Goal: Information Seeking & Learning: Check status

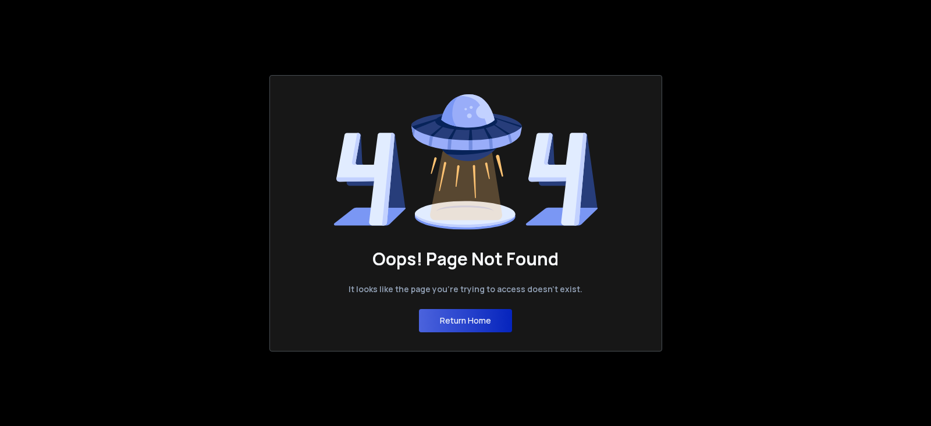
click at [435, 309] on button "Return Home" at bounding box center [465, 320] width 93 height 23
click at [436, 315] on button "Return Home" at bounding box center [465, 320] width 93 height 23
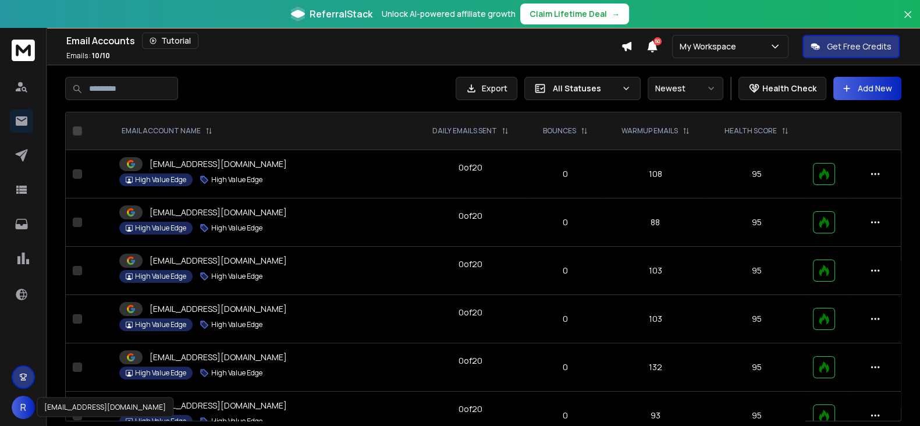
click at [31, 405] on span "R" at bounding box center [23, 407] width 23 height 23
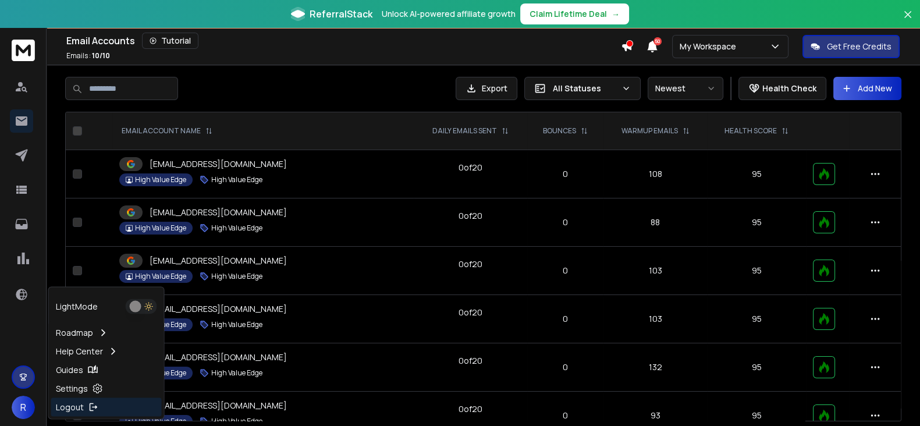
click at [67, 401] on p "Logout" at bounding box center [70, 407] width 28 height 12
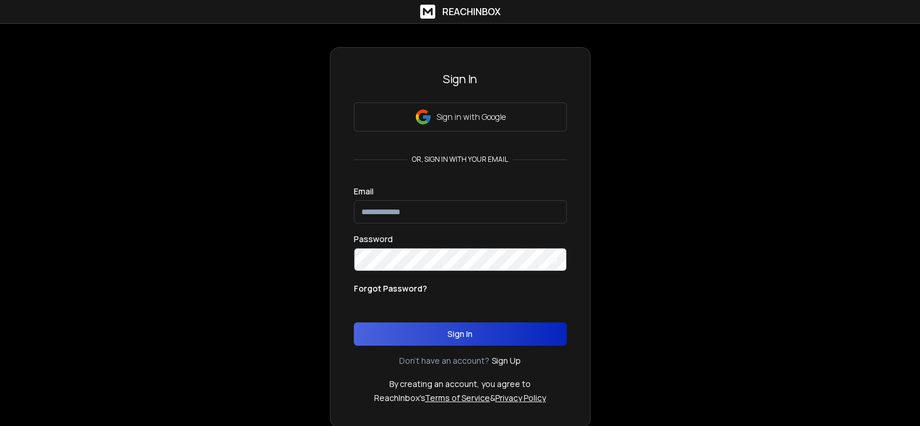
type input "**********"
click at [470, 327] on button "Sign In" at bounding box center [460, 333] width 213 height 23
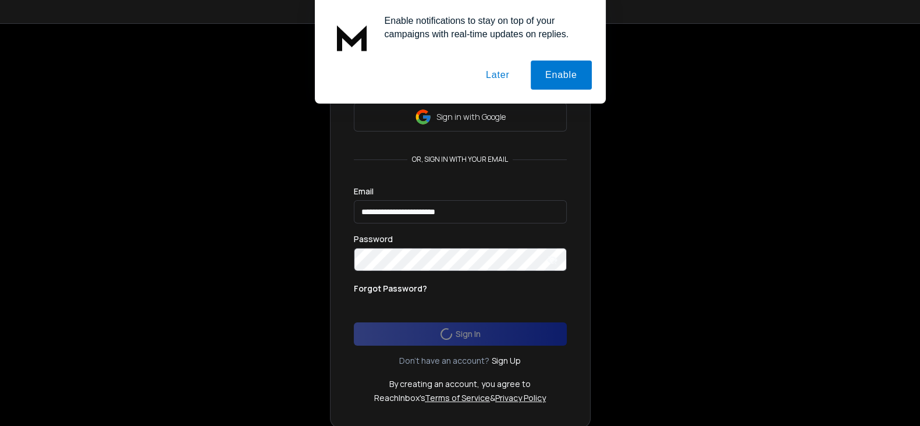
click at [503, 71] on button "Later" at bounding box center [497, 75] width 52 height 29
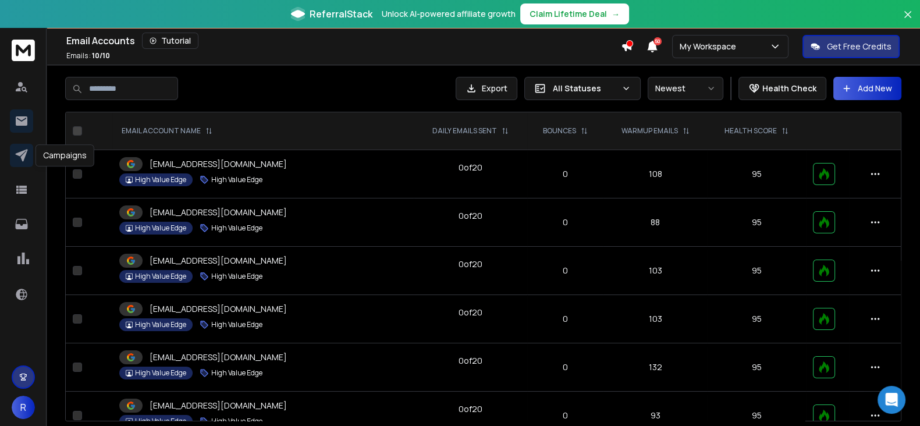
click at [17, 153] on icon at bounding box center [21, 156] width 12 height 12
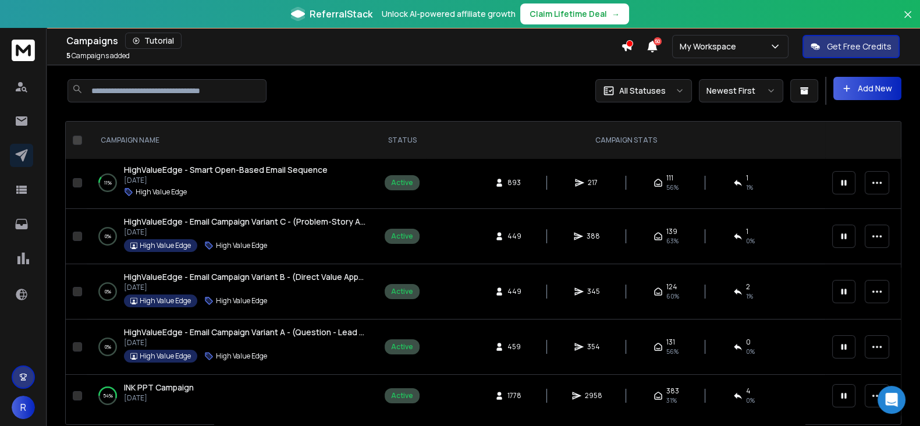
scroll to position [3, 0]
click at [26, 259] on icon at bounding box center [23, 258] width 12 height 12
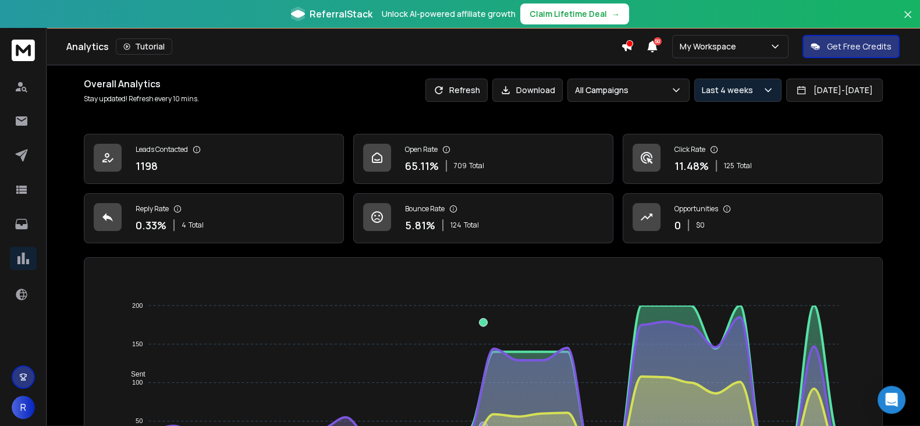
click at [705, 91] on p "Last 4 weeks" at bounding box center [730, 90] width 56 height 12
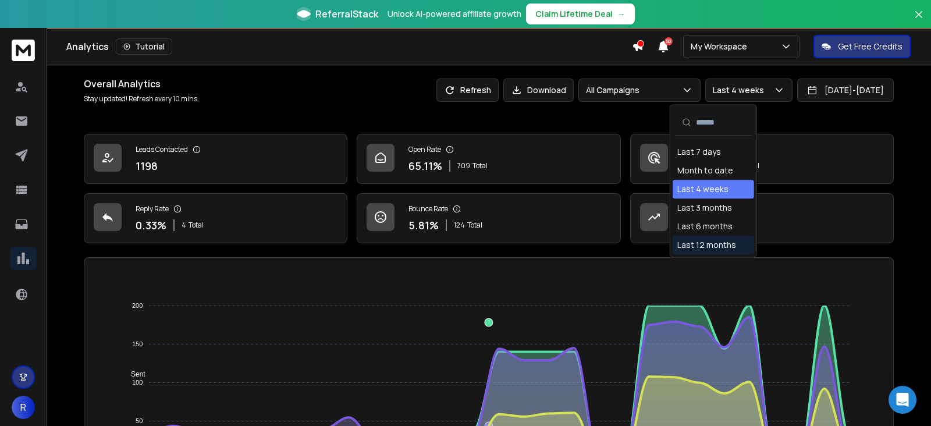
click at [713, 246] on div "Last 12 months" at bounding box center [706, 245] width 59 height 12
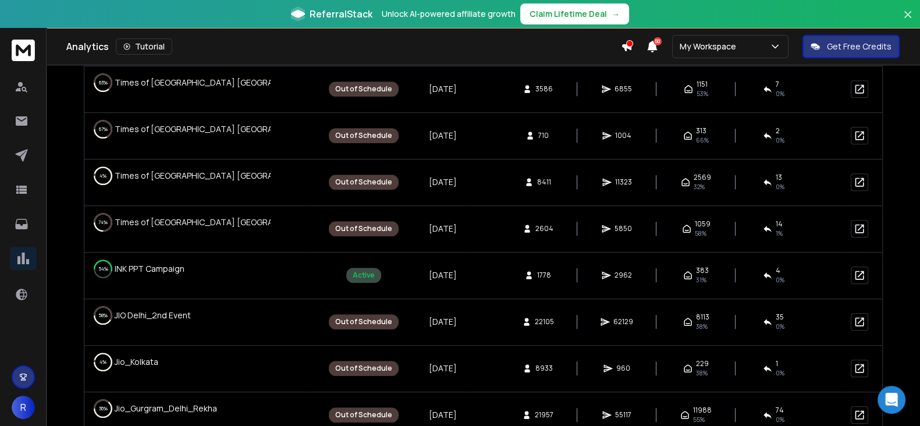
scroll to position [817, 0]
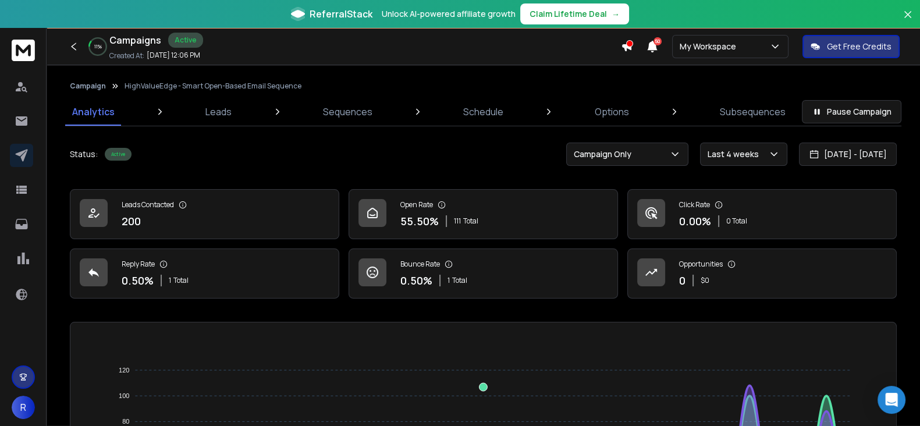
click at [197, 111] on div "Analytics Leads Sequences Schedule Options Subsequences" at bounding box center [428, 112] width 727 height 28
click at [205, 118] on p "Leads" at bounding box center [218, 112] width 26 height 14
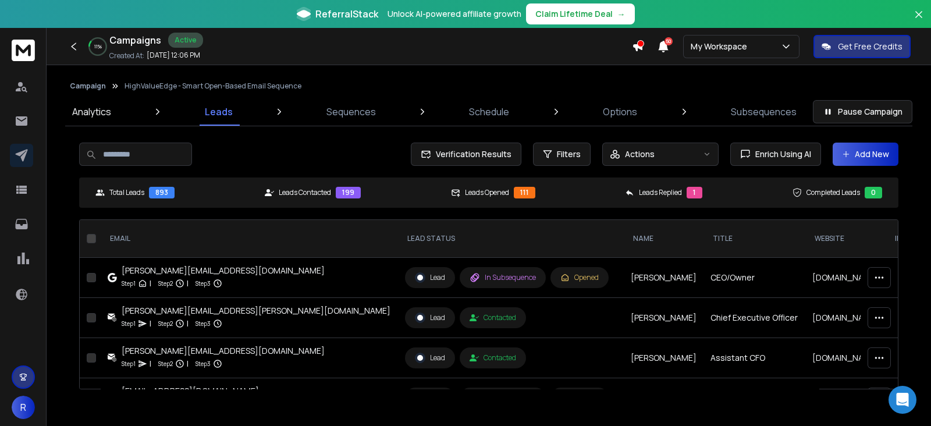
click at [111, 117] on p "Analytics" at bounding box center [91, 112] width 39 height 14
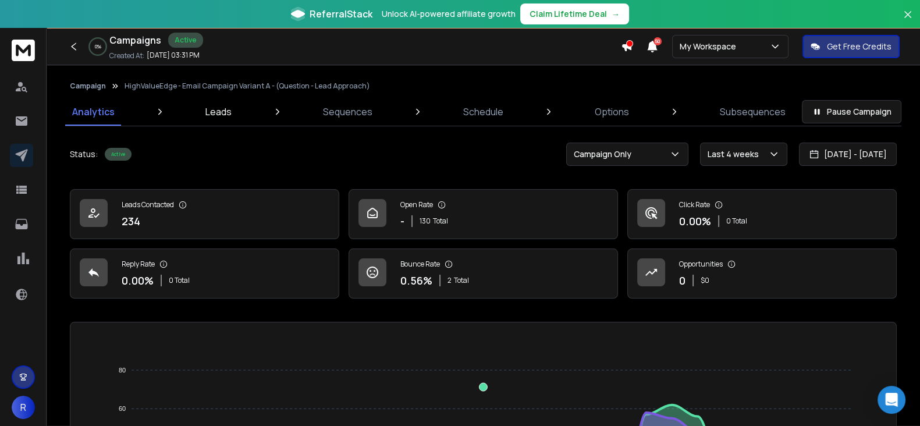
click at [230, 113] on p "Leads" at bounding box center [218, 112] width 26 height 14
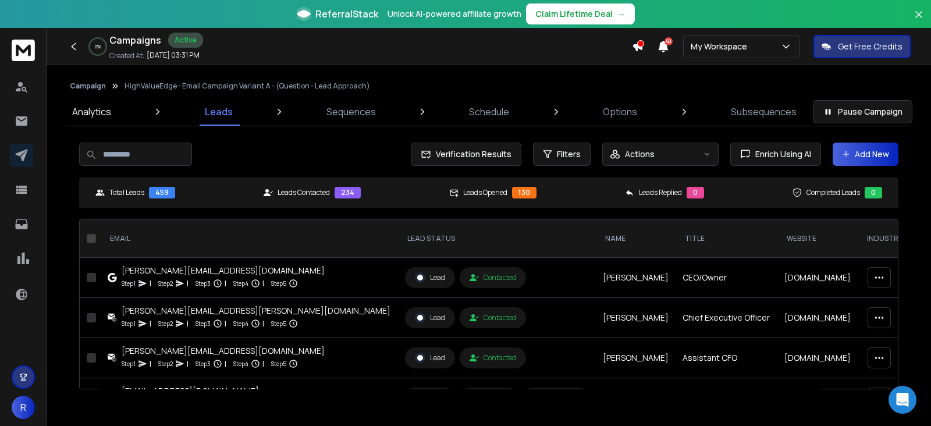
click at [105, 109] on p "Analytics" at bounding box center [91, 112] width 39 height 14
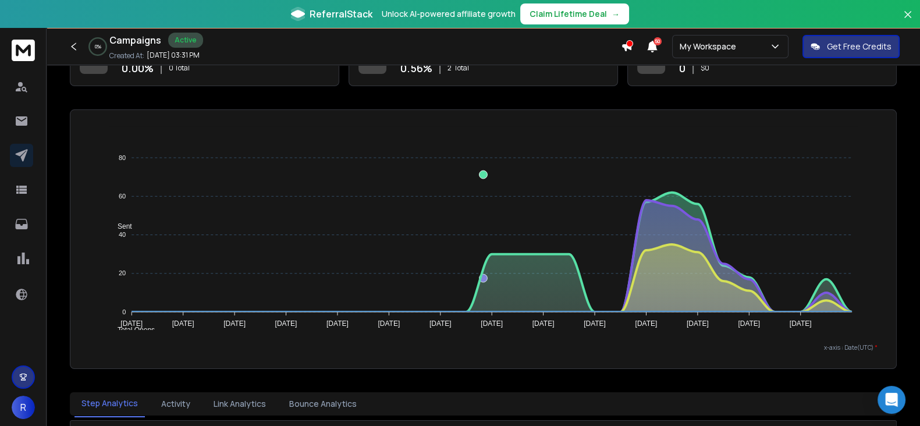
scroll to position [218, 0]
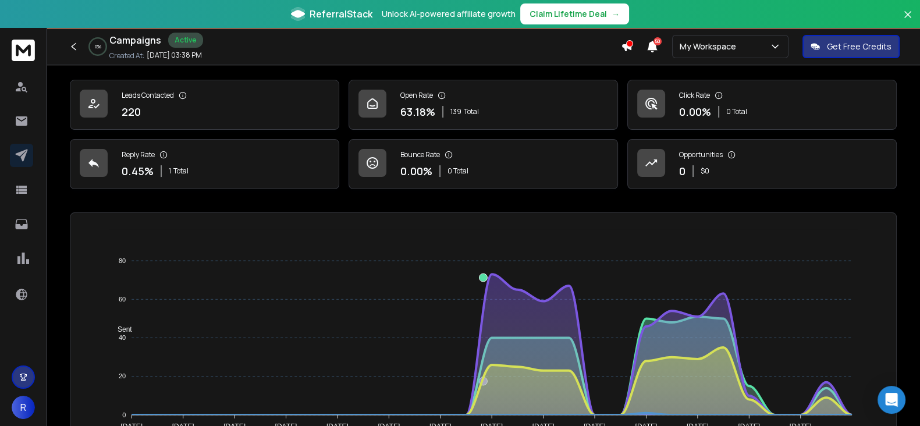
scroll to position [145, 0]
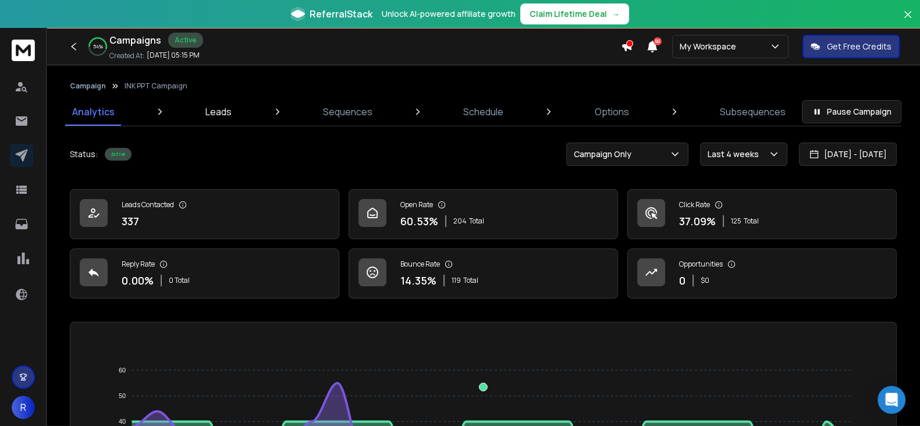
click at [222, 119] on link "Leads" at bounding box center [218, 112] width 40 height 28
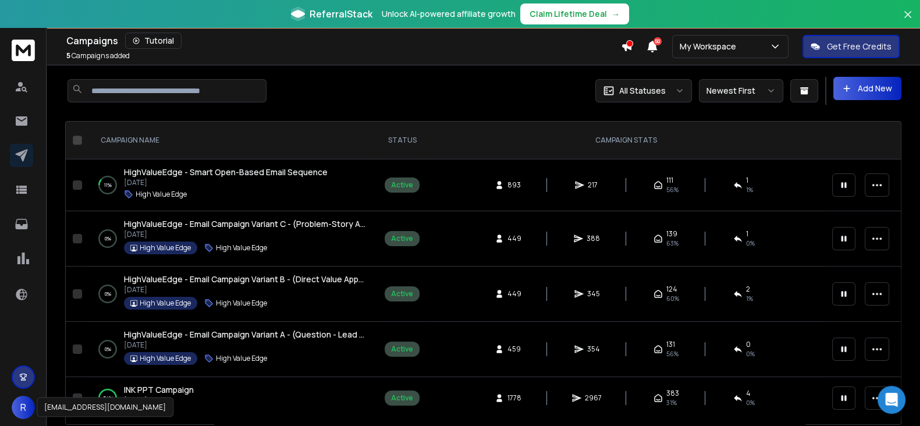
click at [33, 408] on span "R" at bounding box center [23, 407] width 23 height 23
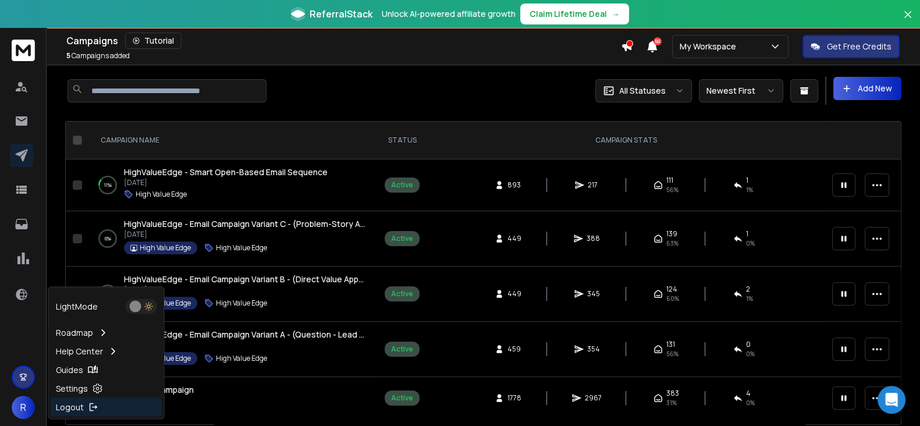
click at [69, 404] on p "Logout" at bounding box center [70, 407] width 28 height 12
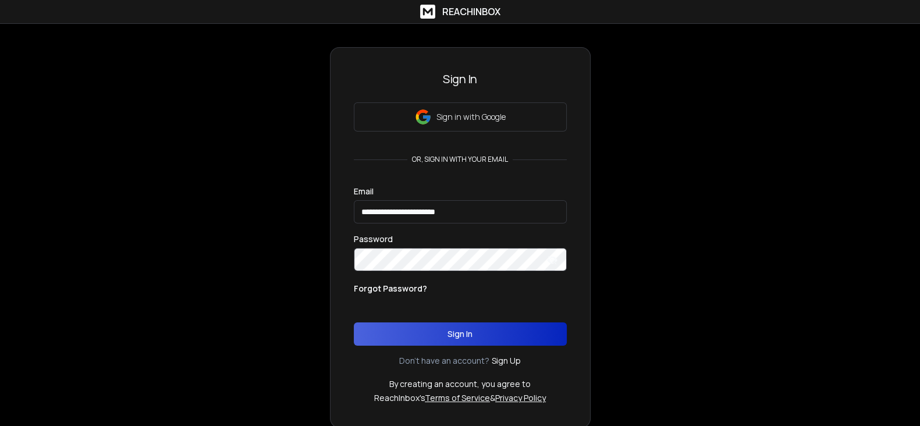
click at [442, 200] on input "**********" at bounding box center [460, 211] width 213 height 23
click at [443, 207] on input "**********" at bounding box center [460, 211] width 213 height 23
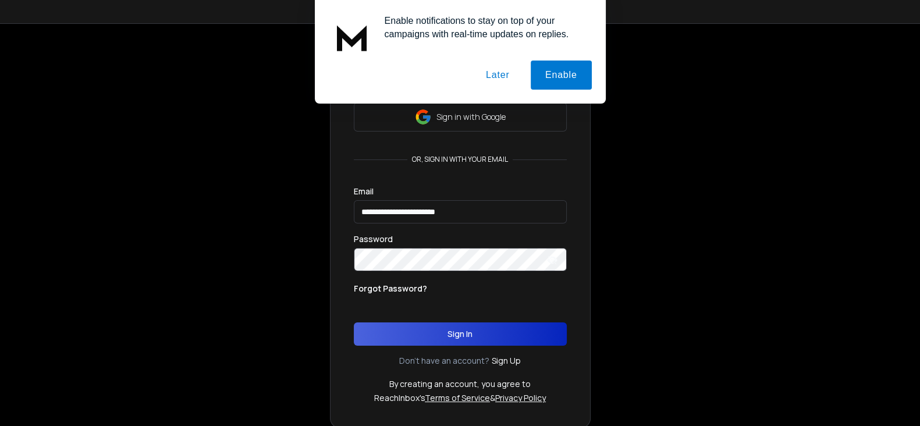
type input "**********"
click at [456, 343] on button "Sign In" at bounding box center [460, 333] width 213 height 23
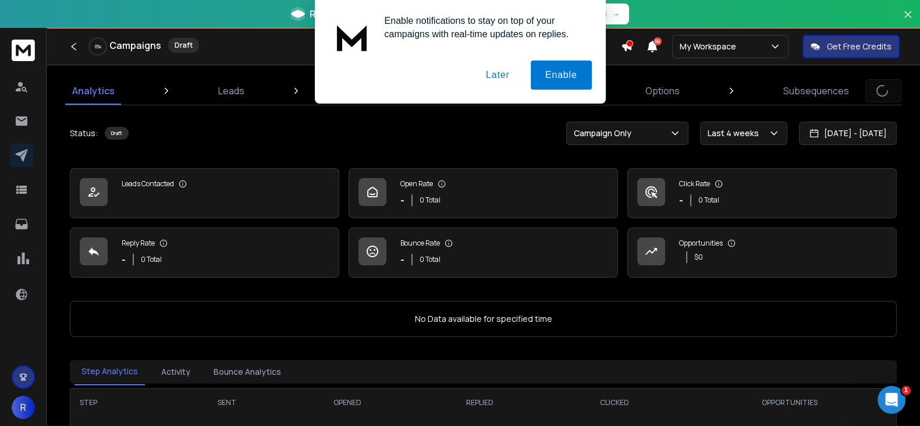
click at [500, 76] on button "Later" at bounding box center [497, 75] width 52 height 29
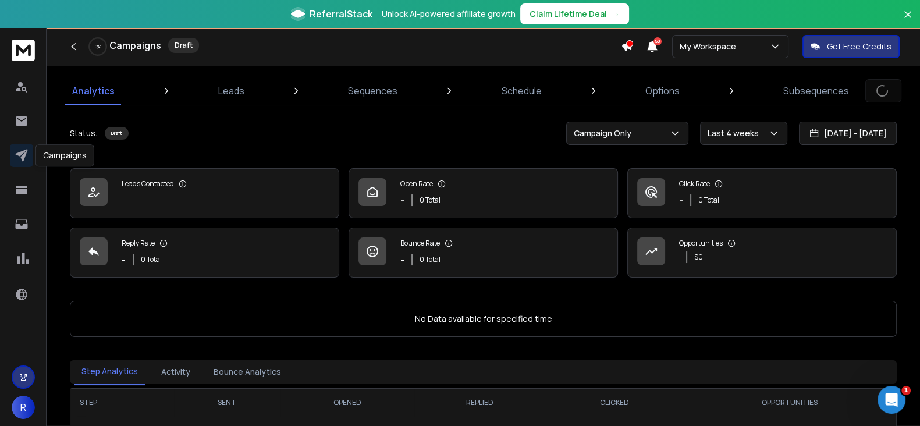
click at [22, 147] on link at bounding box center [21, 155] width 23 height 23
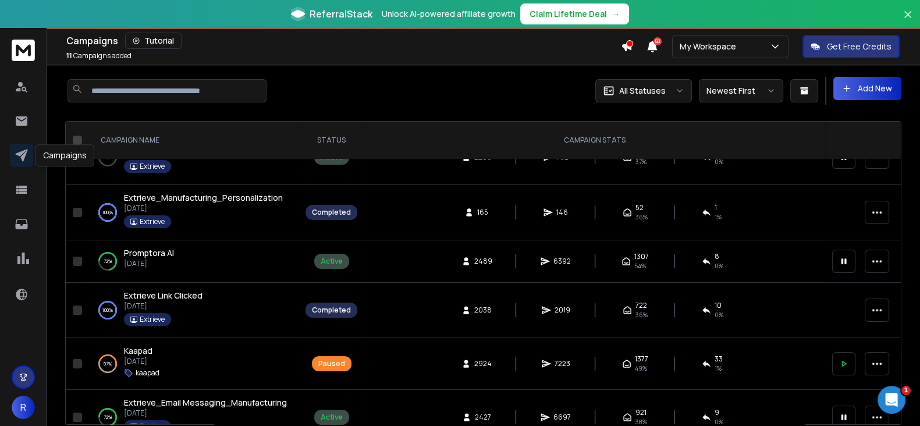
scroll to position [145, 0]
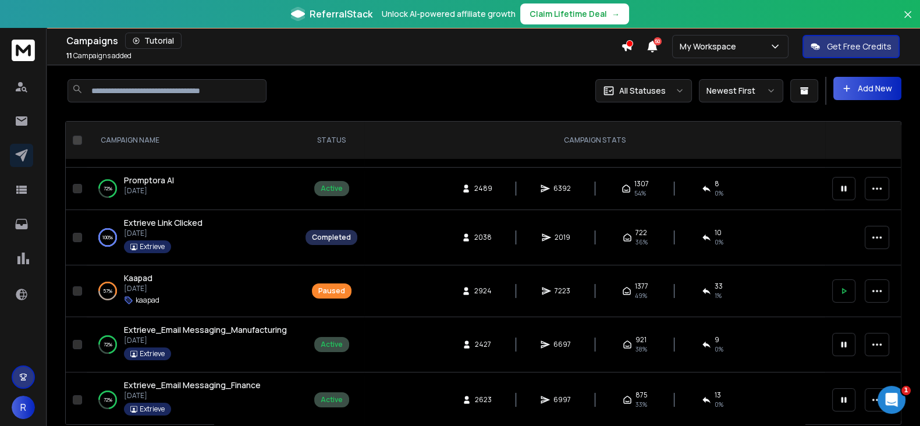
drag, startPoint x: 251, startPoint y: 375, endPoint x: 223, endPoint y: 385, distance: 30.4
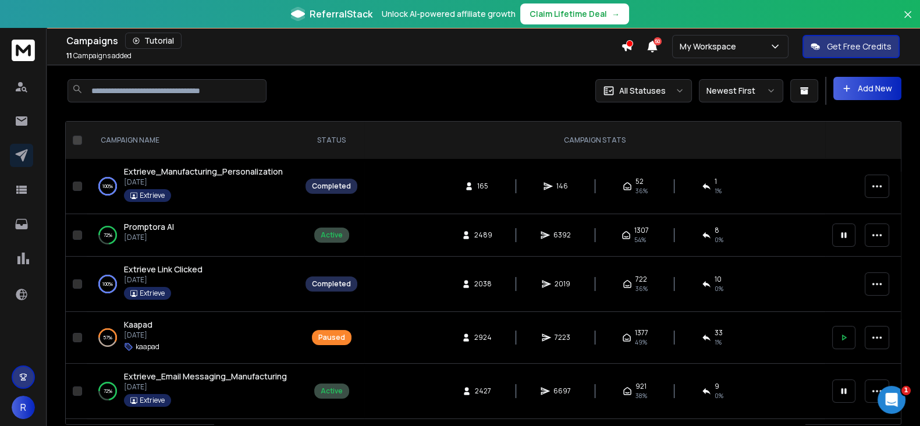
scroll to position [0, 0]
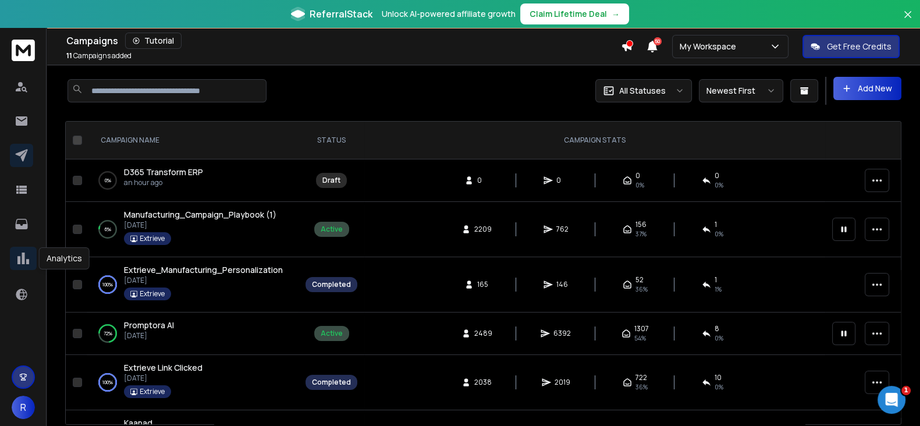
click at [24, 260] on icon at bounding box center [23, 258] width 12 height 12
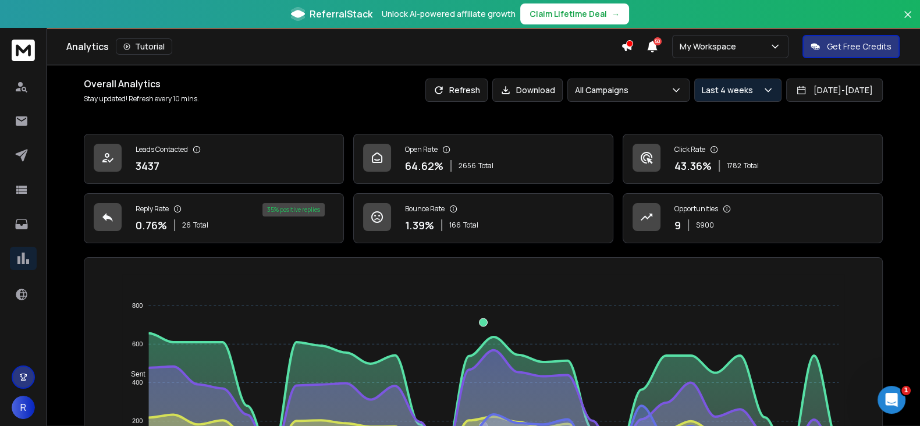
click at [720, 97] on button "Last 4 weeks" at bounding box center [737, 90] width 87 height 23
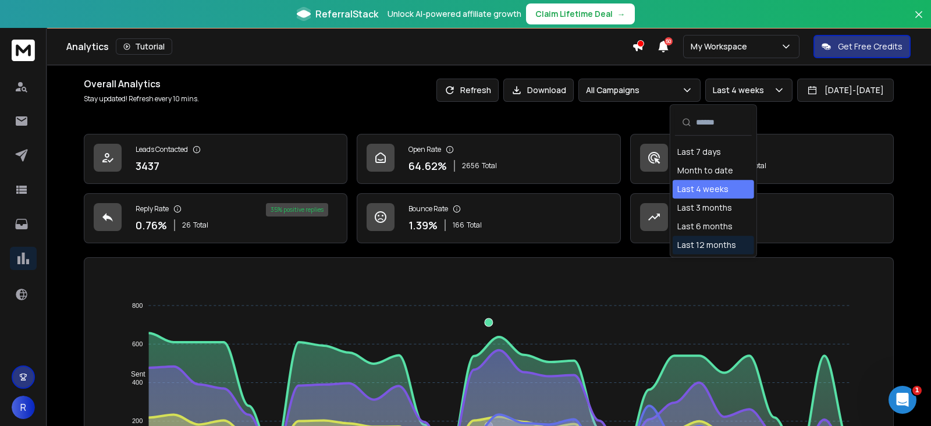
click at [716, 243] on div "Last 12 months" at bounding box center [706, 245] width 59 height 12
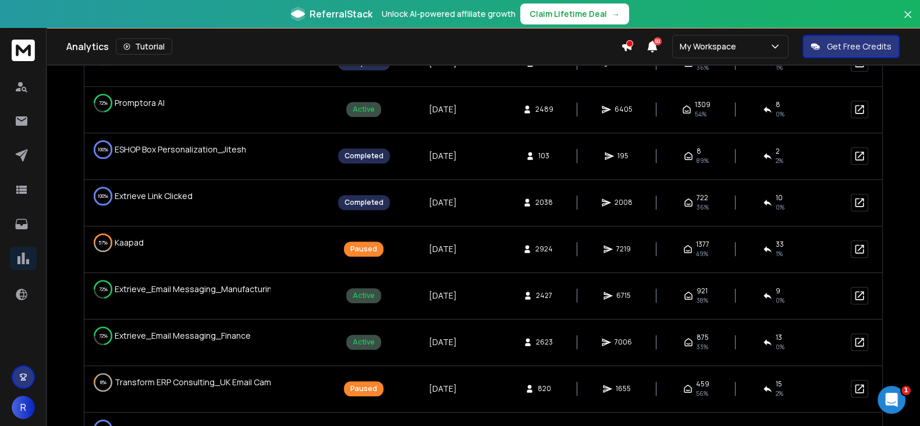
scroll to position [727, 0]
click at [35, 405] on div "R" at bounding box center [23, 229] width 47 height 403
click at [32, 405] on span "R" at bounding box center [23, 407] width 23 height 23
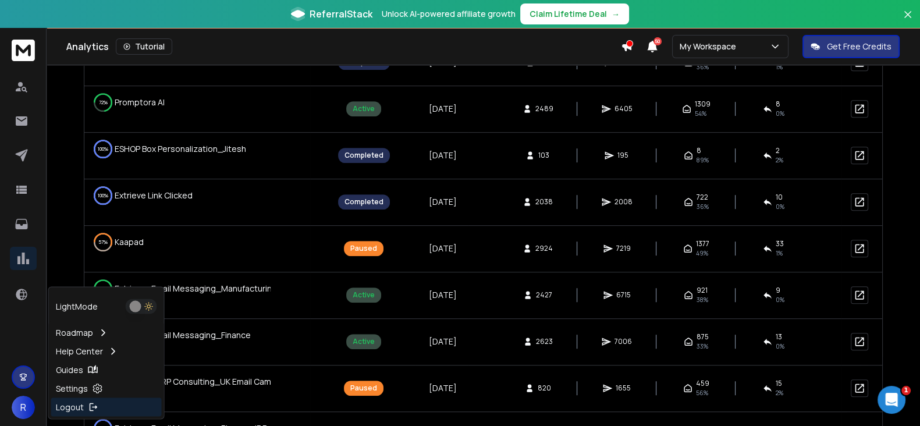
click at [60, 405] on p "Logout" at bounding box center [70, 407] width 28 height 12
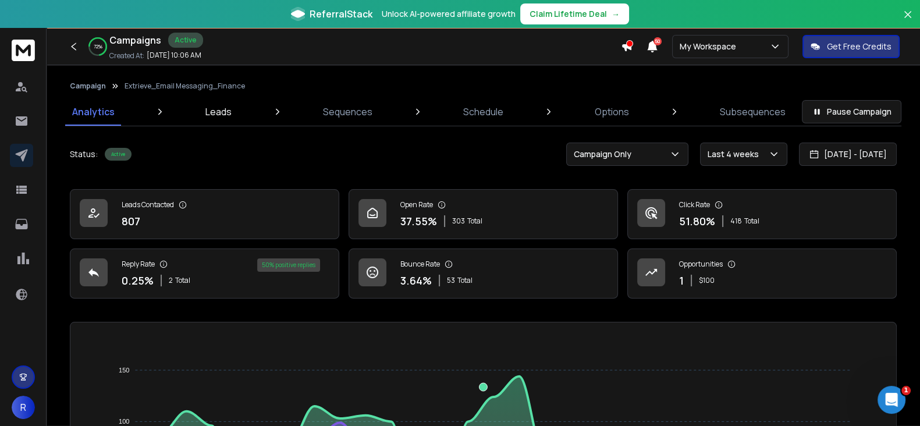
click at [212, 111] on p "Leads" at bounding box center [218, 112] width 26 height 14
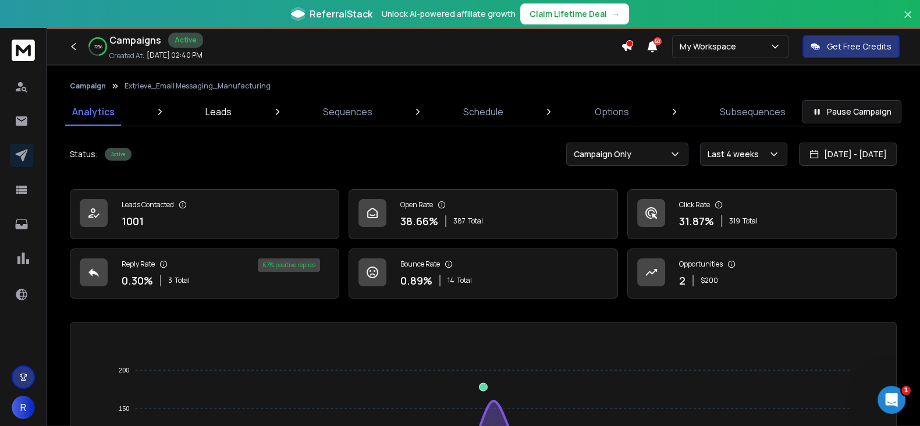
click at [202, 118] on link "Leads" at bounding box center [218, 112] width 40 height 28
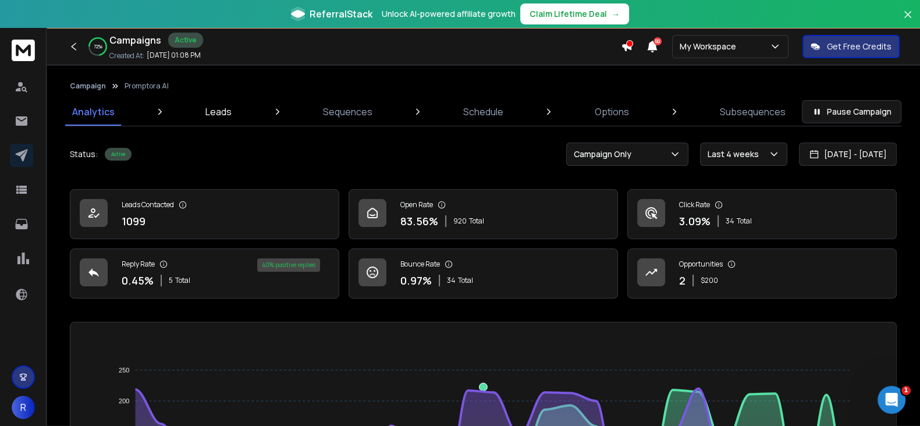
click at [220, 109] on p "Leads" at bounding box center [218, 112] width 26 height 14
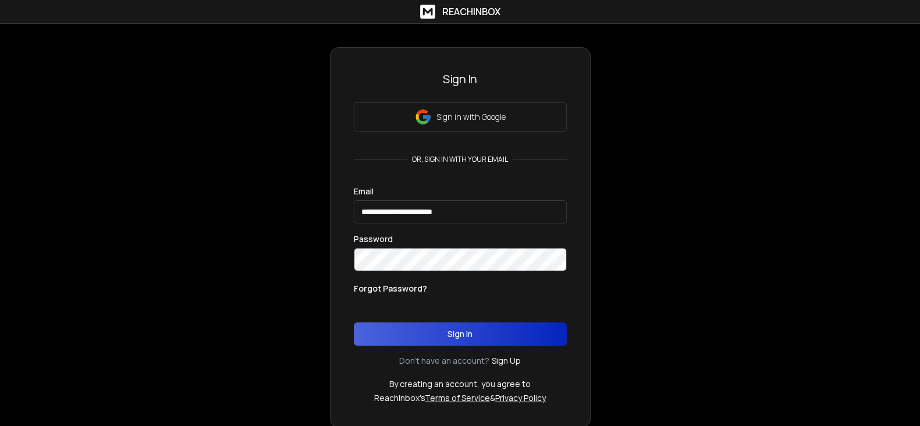
click at [553, 262] on icon at bounding box center [552, 260] width 10 height 7
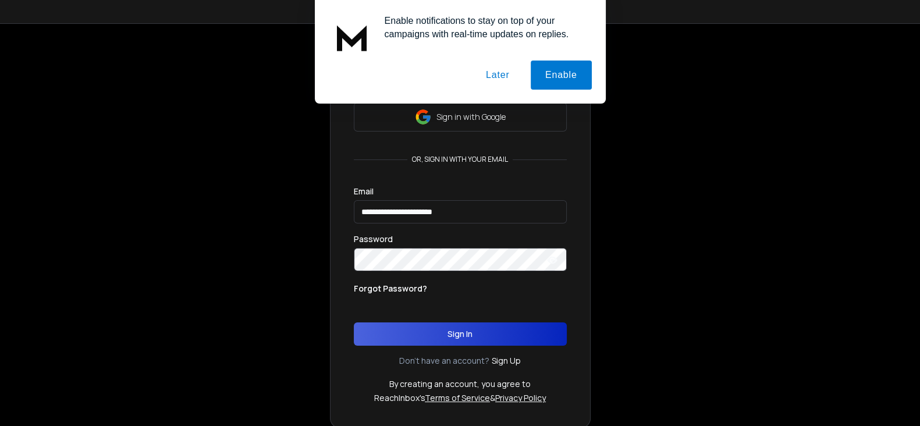
click at [349, 278] on div "**********" at bounding box center [460, 237] width 261 height 380
click at [331, 228] on div "**********" at bounding box center [460, 237] width 261 height 380
drag, startPoint x: 358, startPoint y: 211, endPoint x: 513, endPoint y: 240, distance: 157.5
click at [513, 240] on form "**********" at bounding box center [460, 266] width 213 height 158
click at [350, 257] on div "**********" at bounding box center [460, 237] width 261 height 380
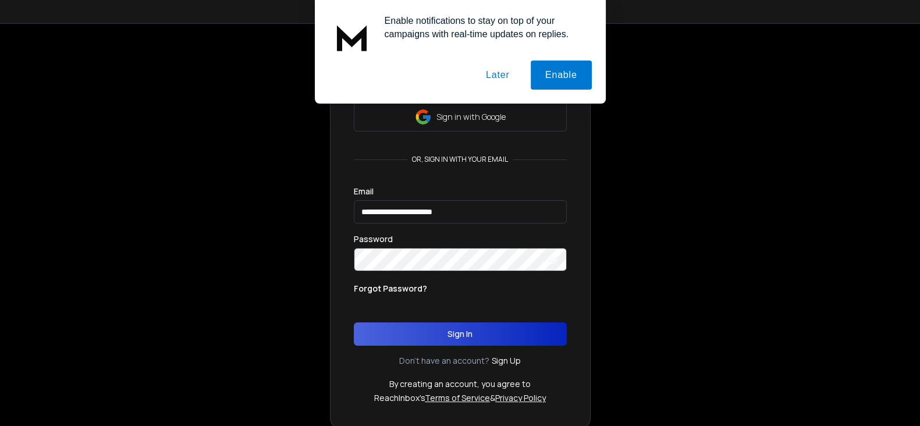
click at [445, 209] on input "**********" at bounding box center [460, 211] width 213 height 23
type input "**********"
click at [460, 333] on button "Sign In" at bounding box center [460, 333] width 213 height 23
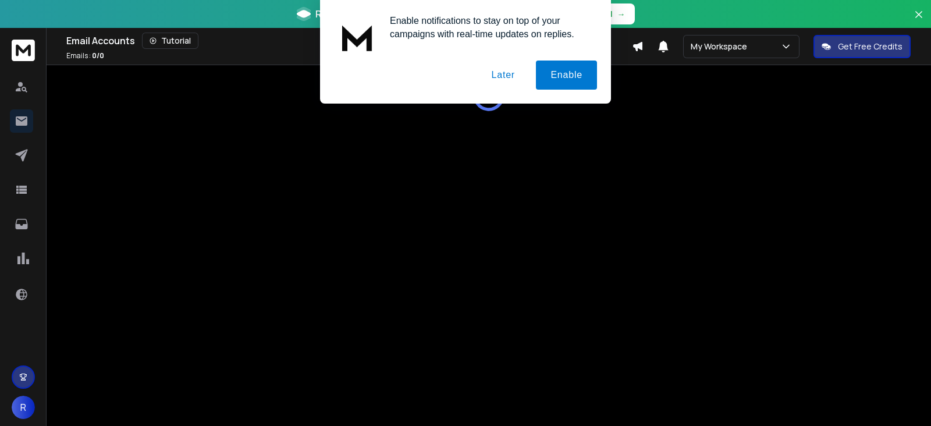
click at [515, 74] on button "Later" at bounding box center [502, 75] width 52 height 29
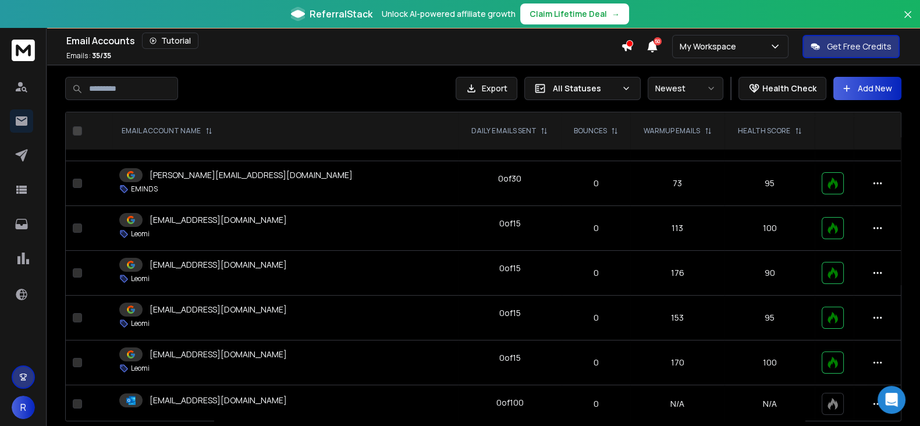
scroll to position [145, 0]
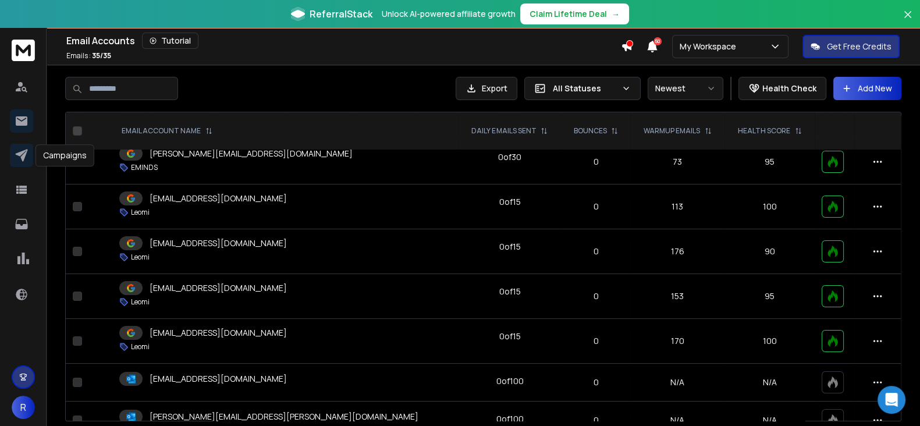
click at [18, 156] on icon at bounding box center [22, 155] width 14 height 14
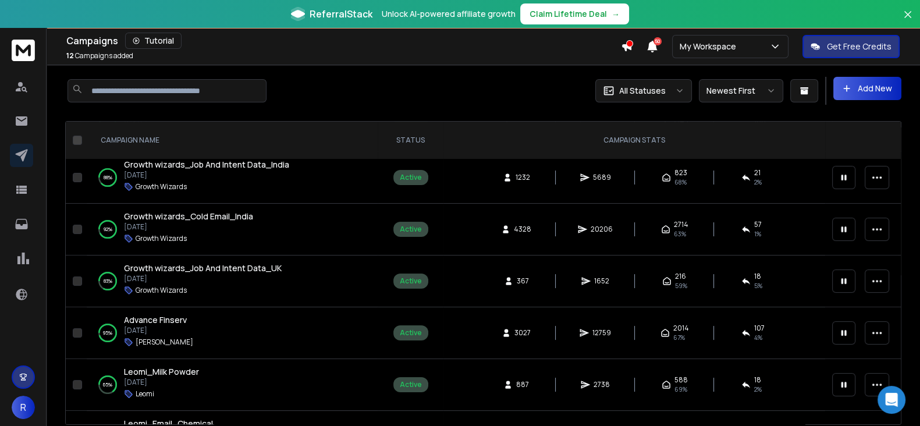
scroll to position [336, 0]
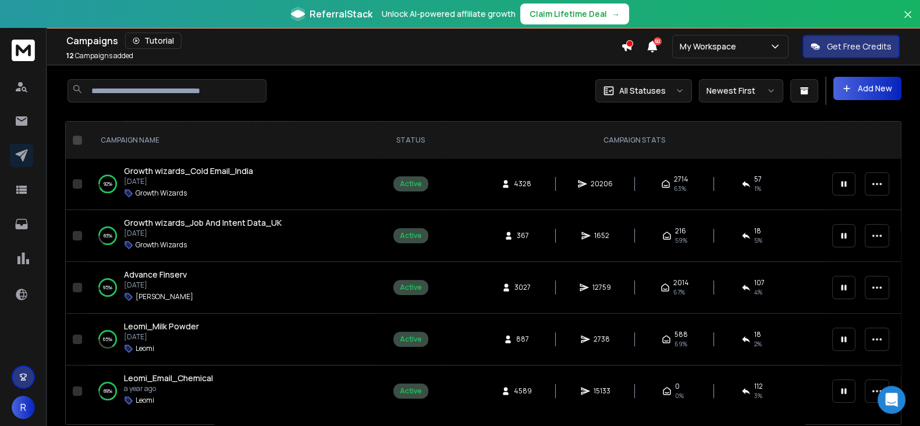
drag, startPoint x: 191, startPoint y: 382, endPoint x: 170, endPoint y: 376, distance: 22.5
click at [20, 408] on span "R" at bounding box center [23, 407] width 23 height 23
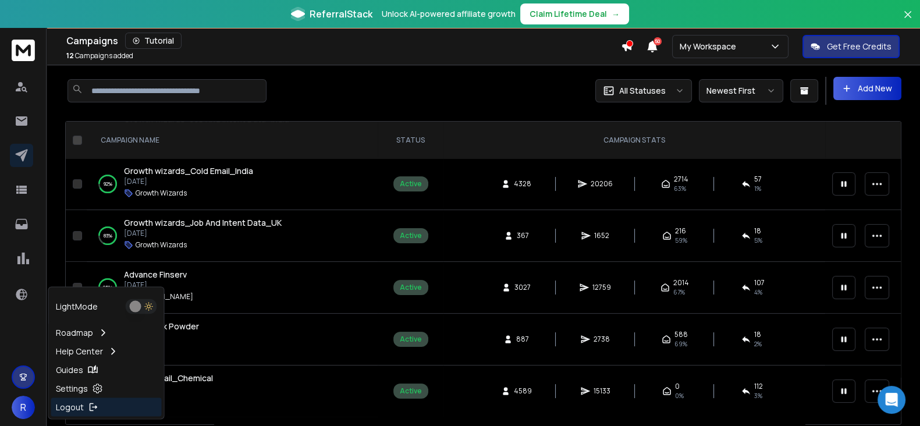
click at [53, 406] on div "Logout" at bounding box center [106, 407] width 111 height 19
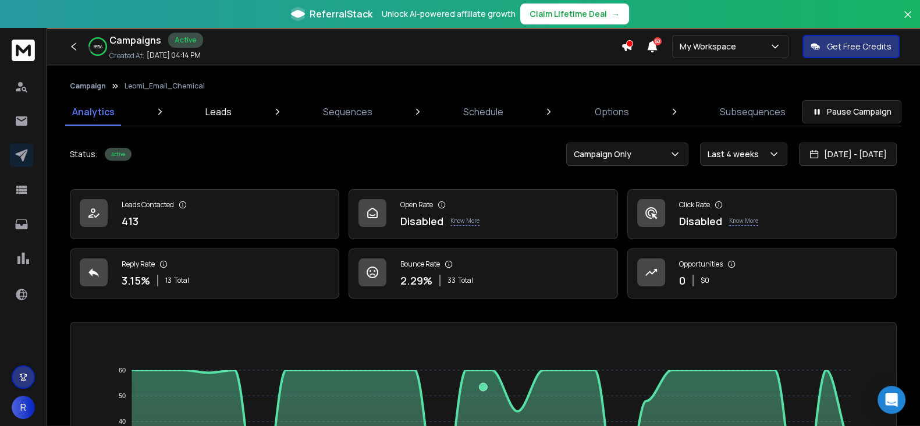
click at [230, 123] on link "Leads" at bounding box center [218, 112] width 40 height 28
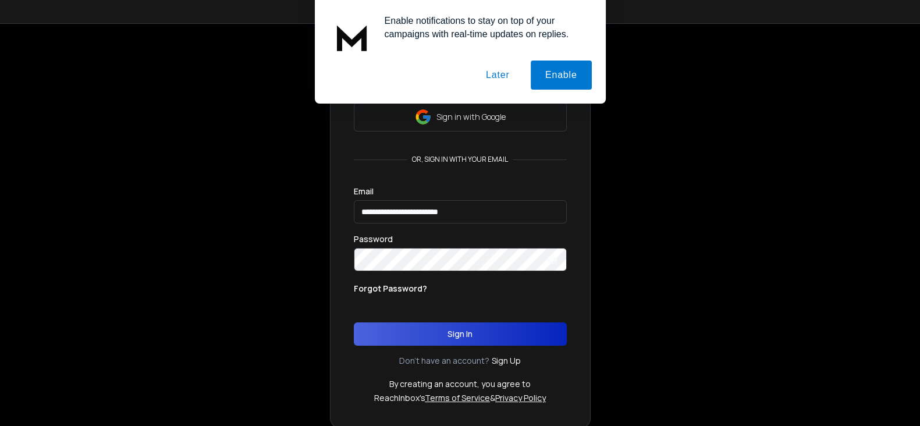
click at [447, 216] on input "**********" at bounding box center [460, 211] width 213 height 23
type input "**********"
click at [465, 323] on button "Sign In" at bounding box center [460, 333] width 213 height 23
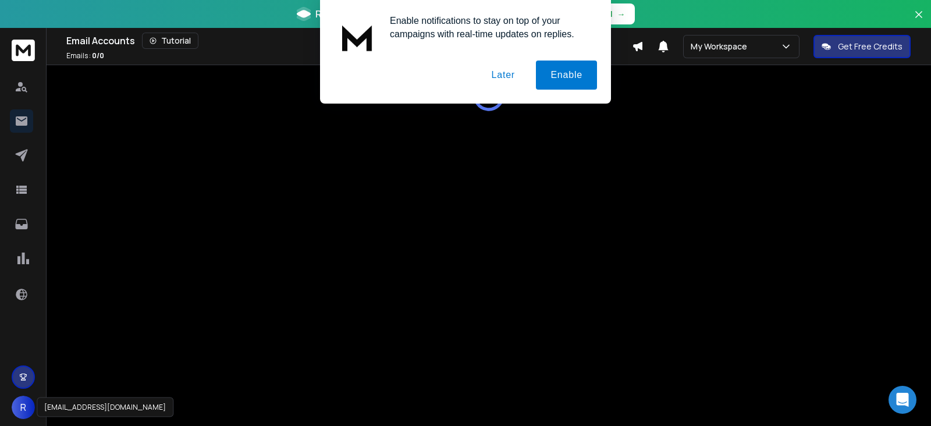
click at [24, 397] on span "R" at bounding box center [23, 407] width 23 height 23
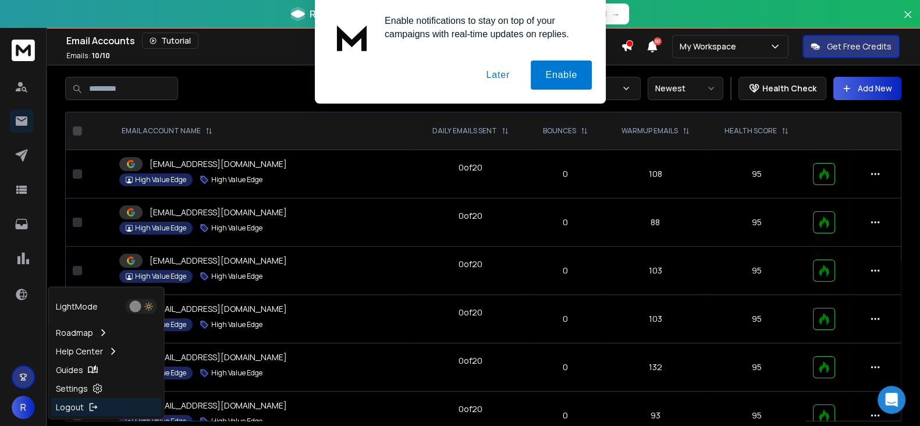
click at [96, 405] on icon at bounding box center [93, 407] width 10 height 10
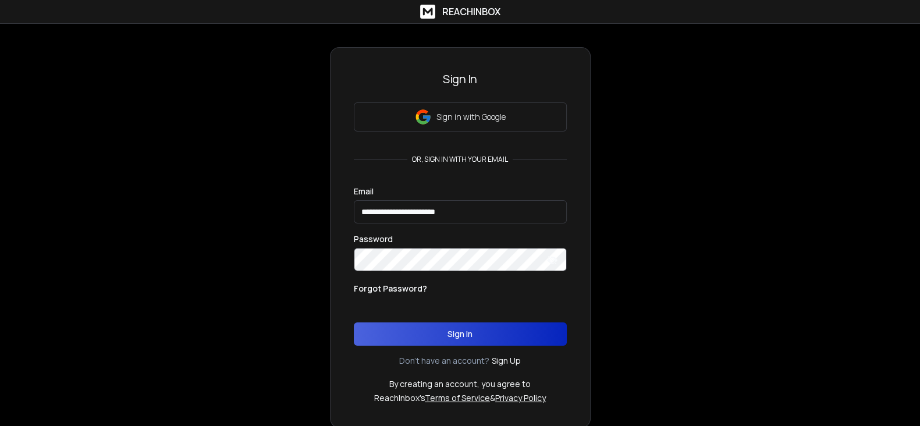
click at [466, 220] on input "**********" at bounding box center [460, 211] width 213 height 23
click at [442, 205] on input "**********" at bounding box center [460, 211] width 213 height 23
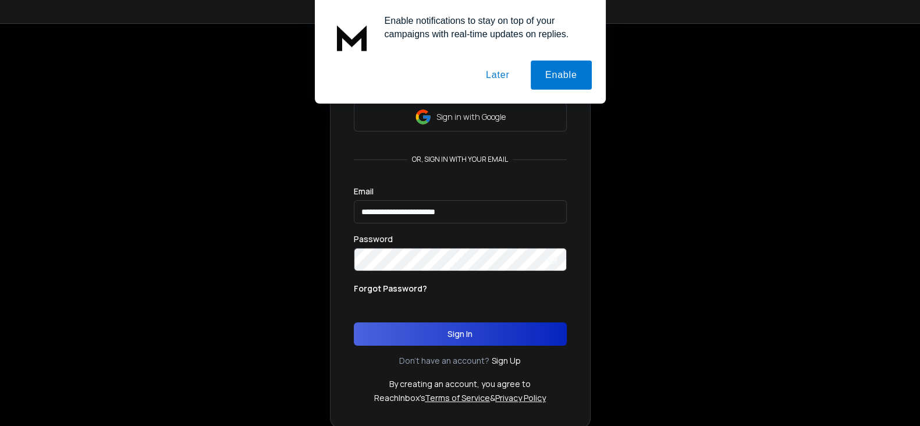
type input "**********"
click at [460, 338] on button "Sign In" at bounding box center [460, 333] width 213 height 23
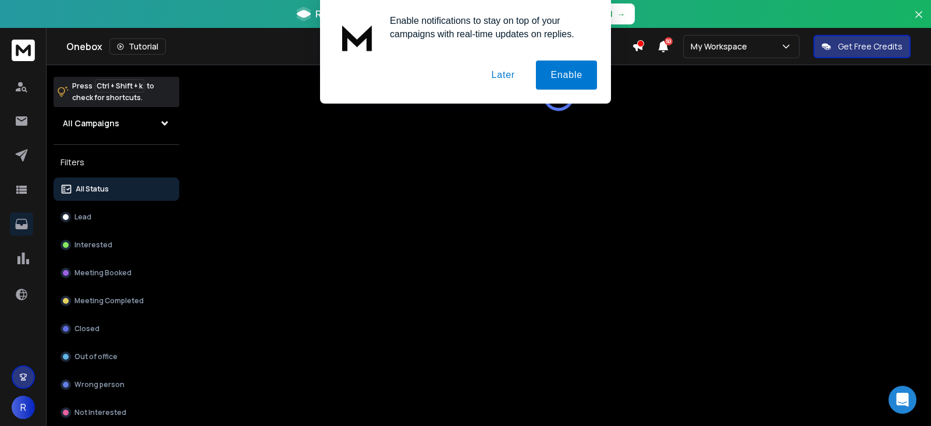
click at [503, 77] on button "Later" at bounding box center [502, 75] width 52 height 29
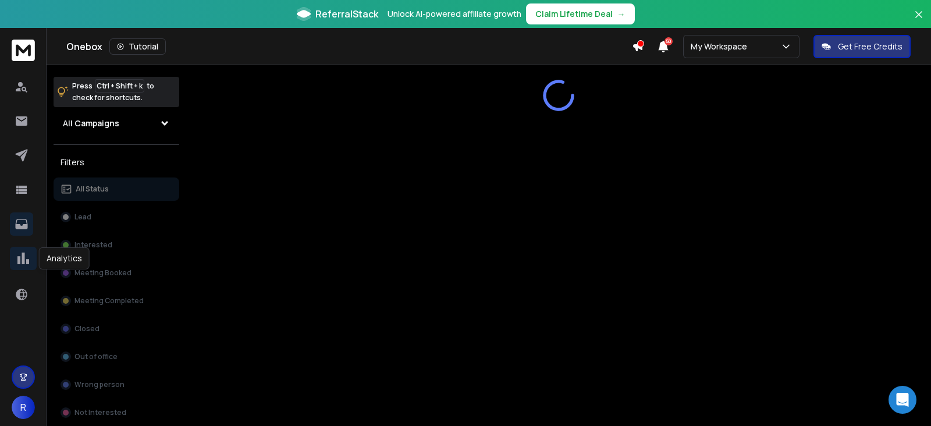
click at [16, 266] on icon at bounding box center [23, 258] width 17 height 17
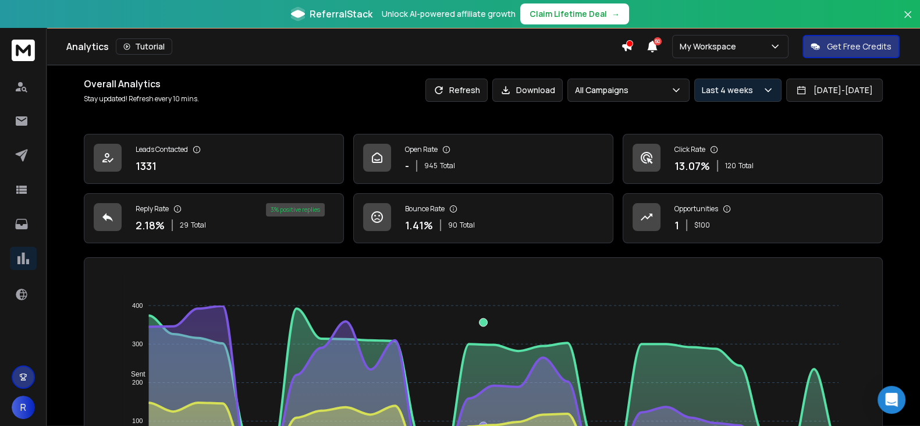
click at [762, 86] on icon "button" at bounding box center [768, 90] width 12 height 12
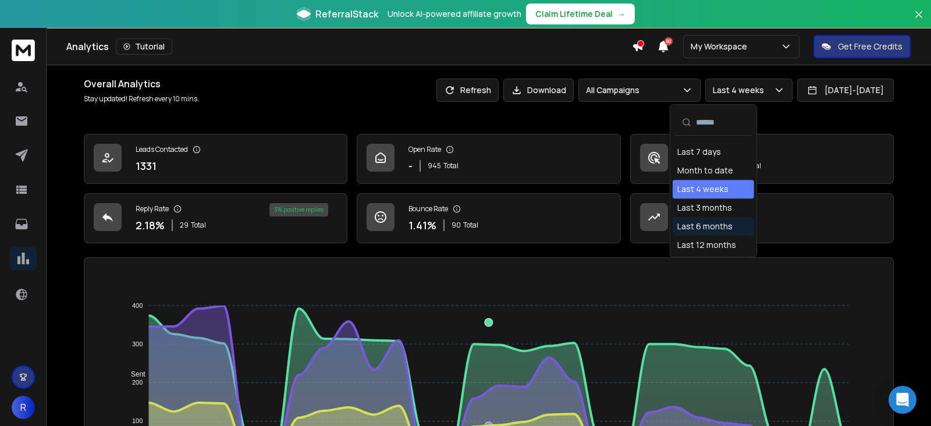
click at [727, 237] on div "Last 12 months" at bounding box center [713, 245] width 81 height 19
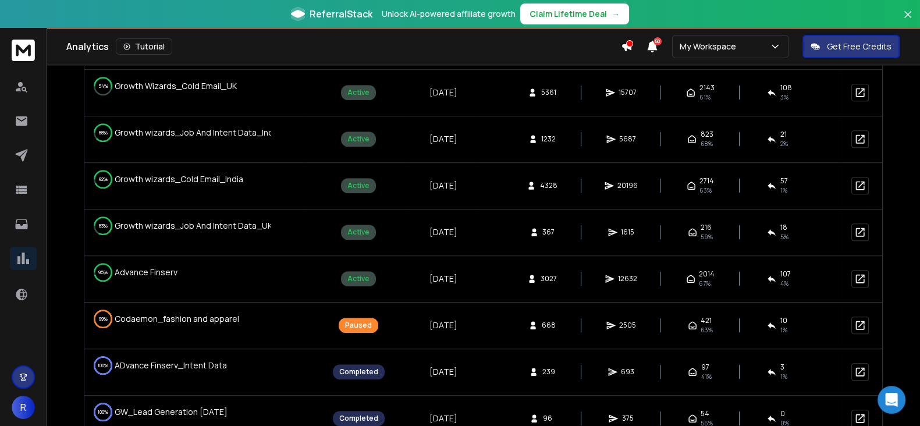
scroll to position [895, 0]
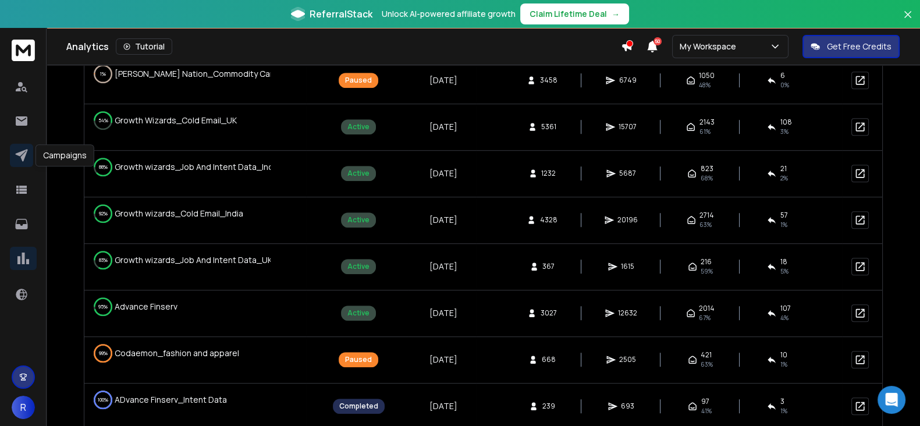
click at [26, 152] on icon at bounding box center [21, 156] width 12 height 12
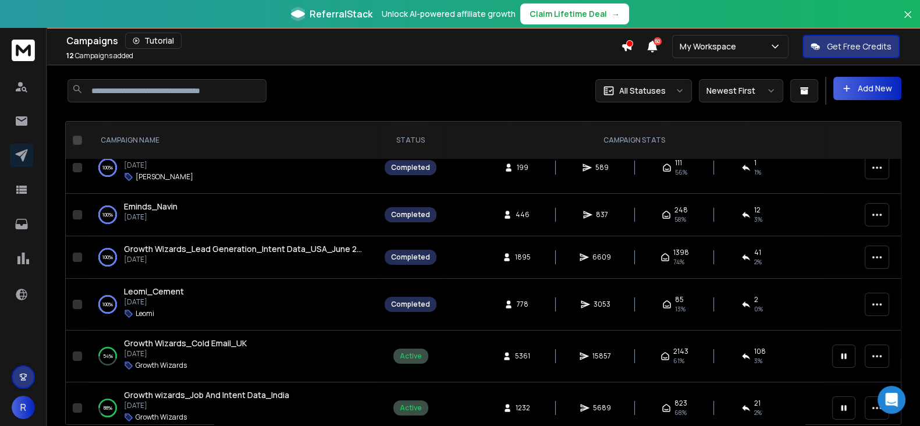
scroll to position [218, 0]
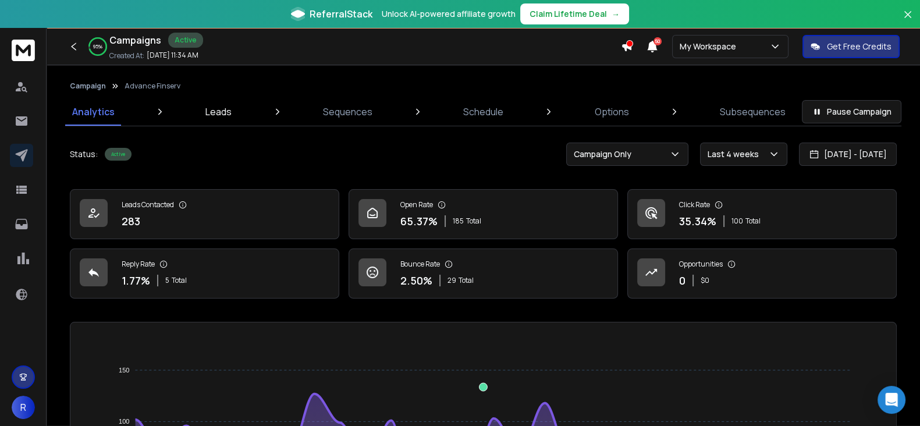
click at [233, 122] on link "Leads" at bounding box center [218, 112] width 40 height 28
